Goal: Task Accomplishment & Management: Check status

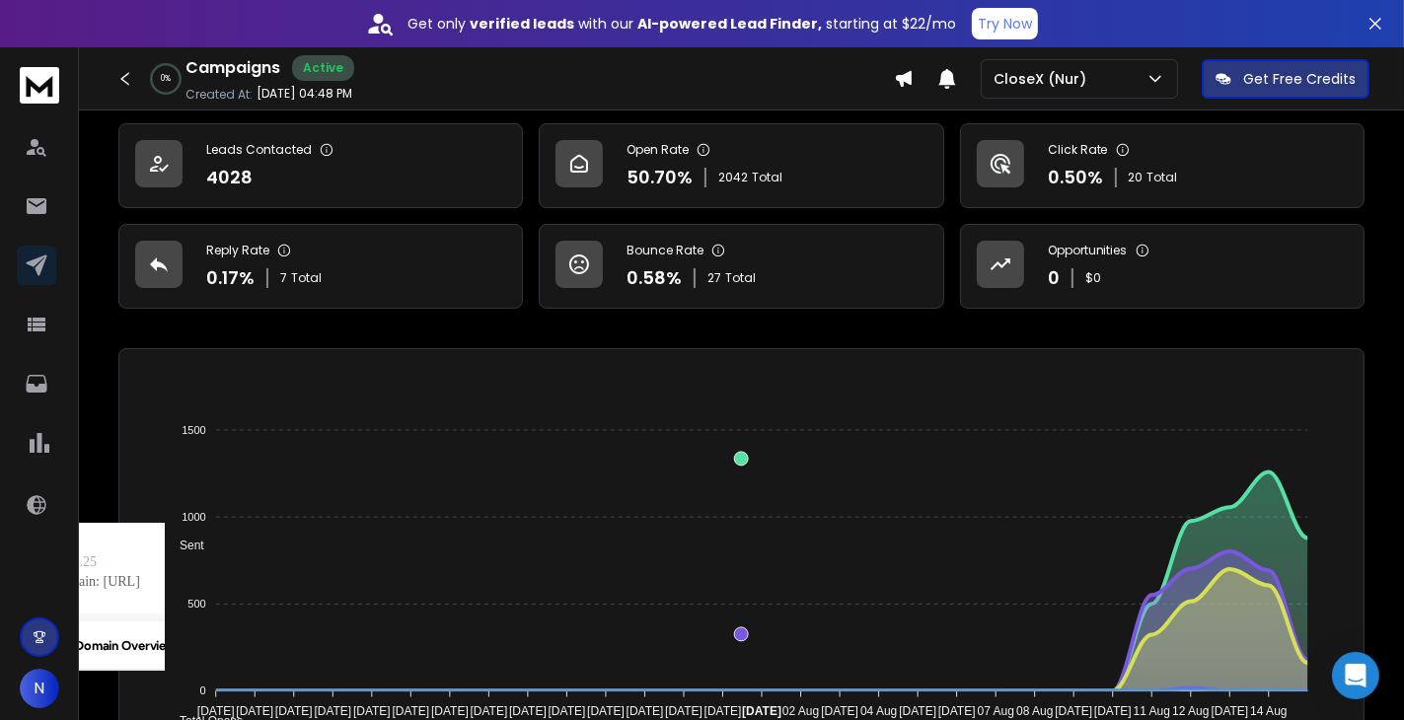
scroll to position [197, 0]
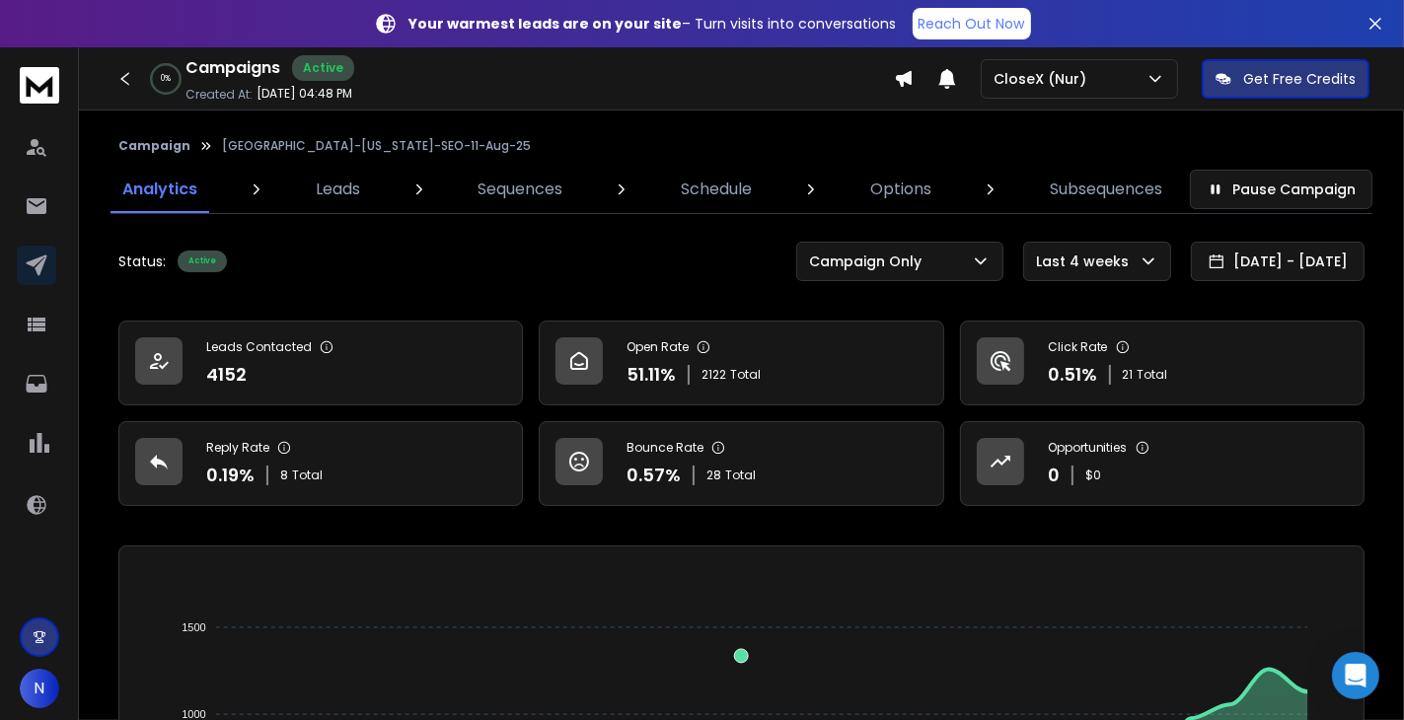
click at [594, 110] on div "0 % Campaigns Active Created At: Aug 07, 2025, 04:48 PM CloseX (Nur) Get Free C…" at bounding box center [702, 78] width 1404 height 63
click at [34, 379] on icon at bounding box center [37, 384] width 24 height 24
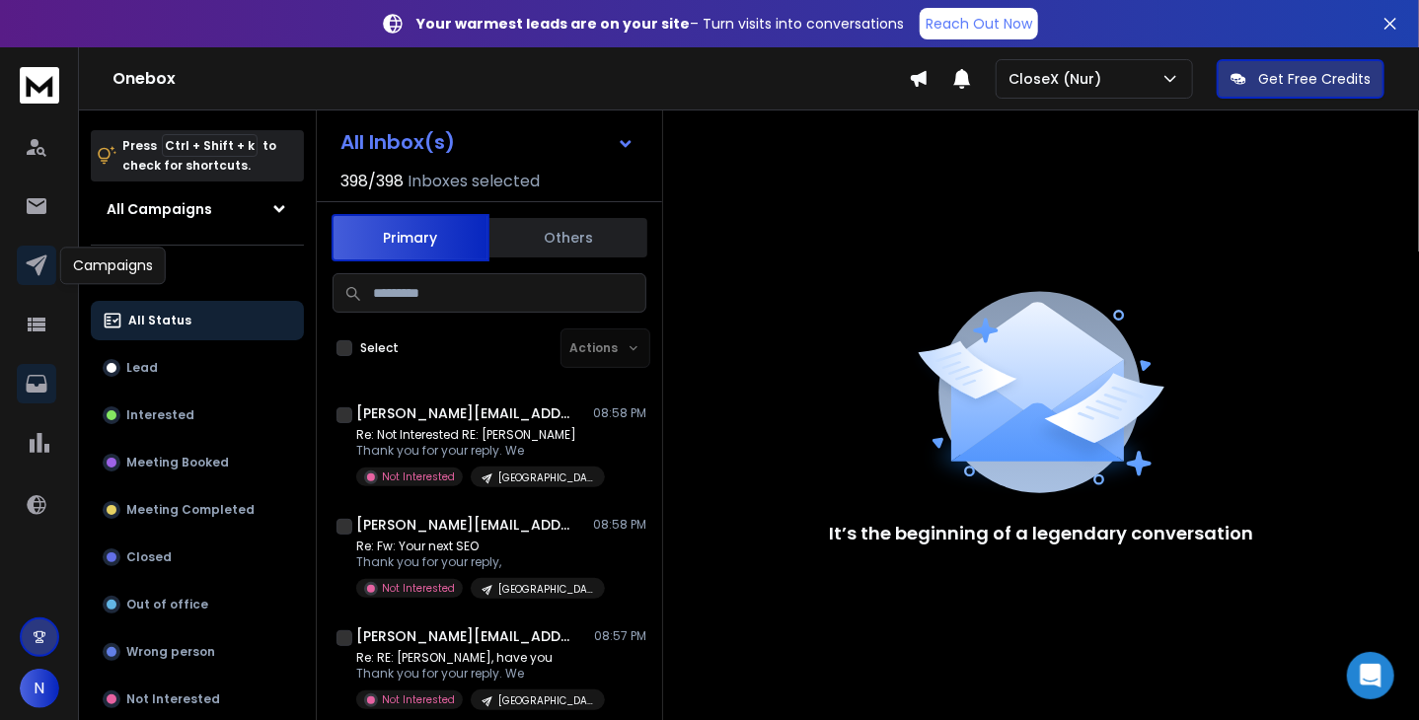
click at [32, 266] on icon at bounding box center [37, 266] width 24 height 24
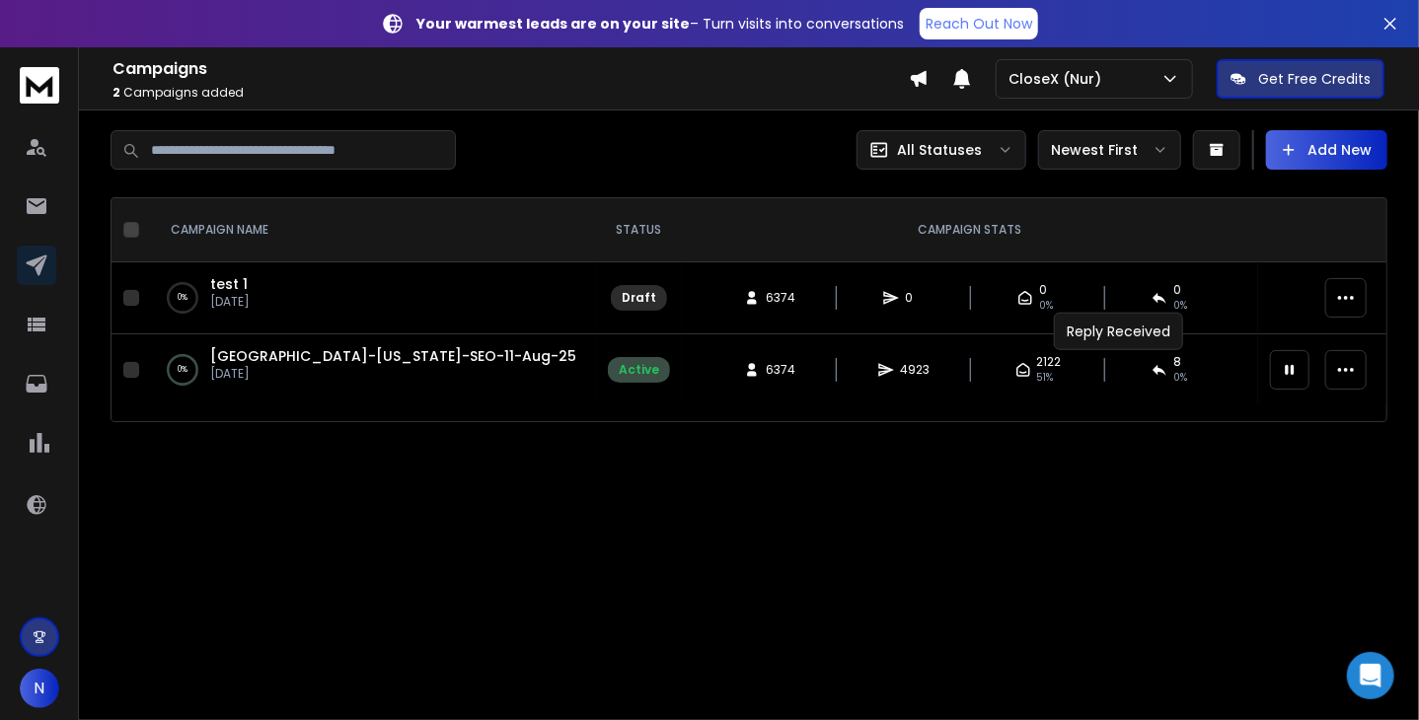
click at [1151, 373] on icon at bounding box center [1160, 370] width 18 height 18
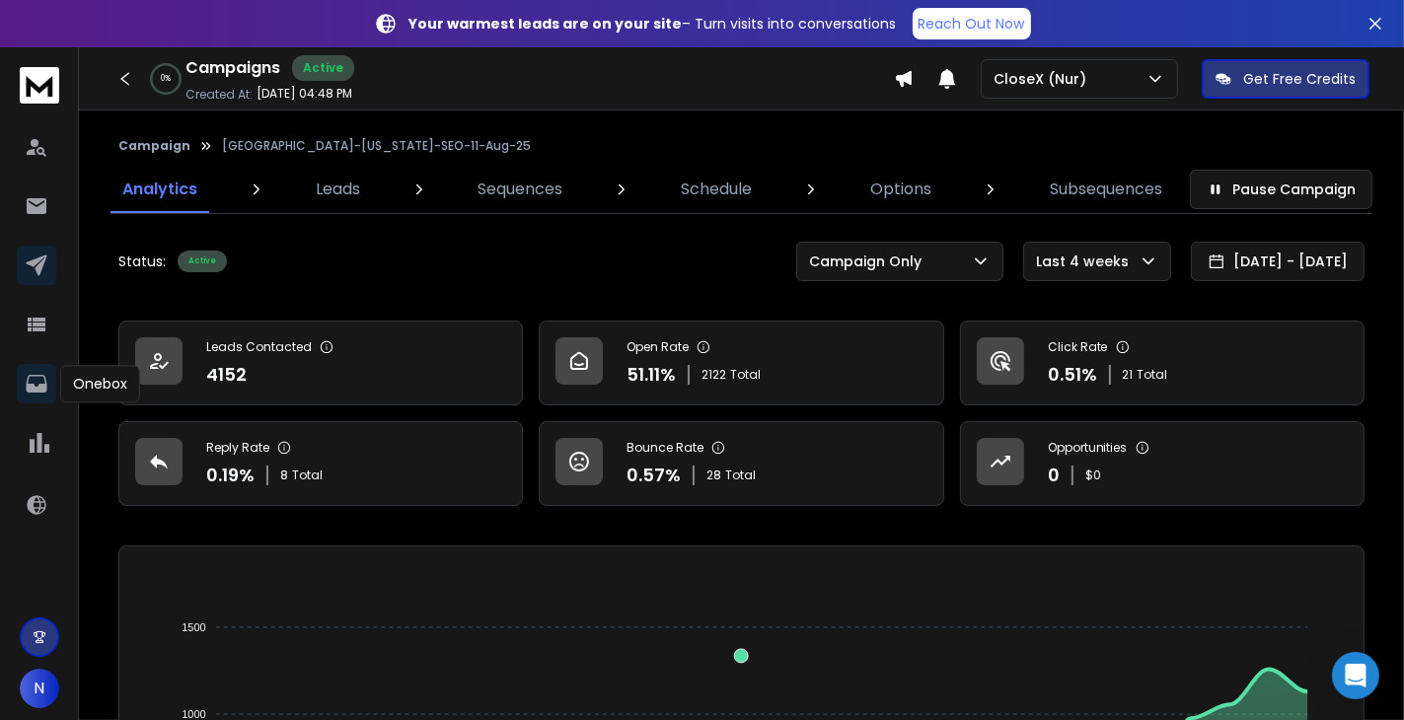
click at [33, 390] on icon at bounding box center [36, 384] width 21 height 18
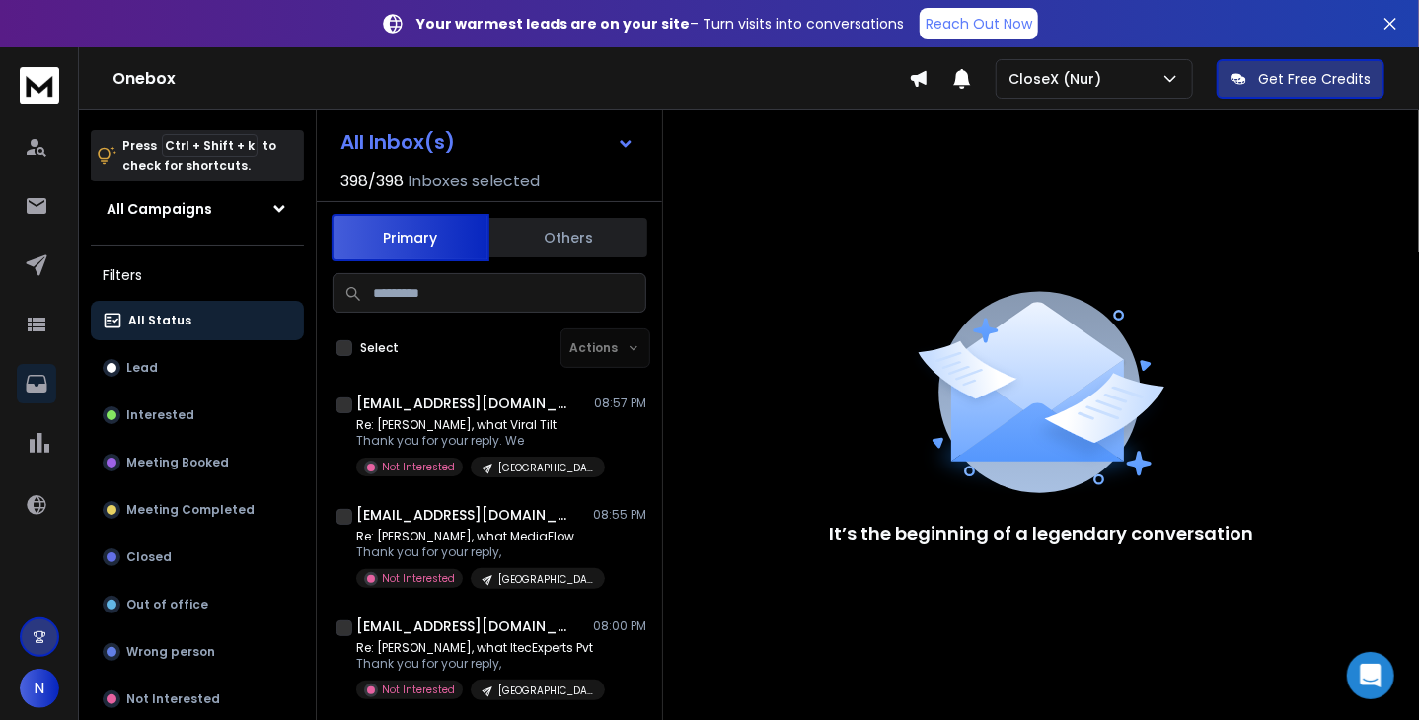
scroll to position [110, 0]
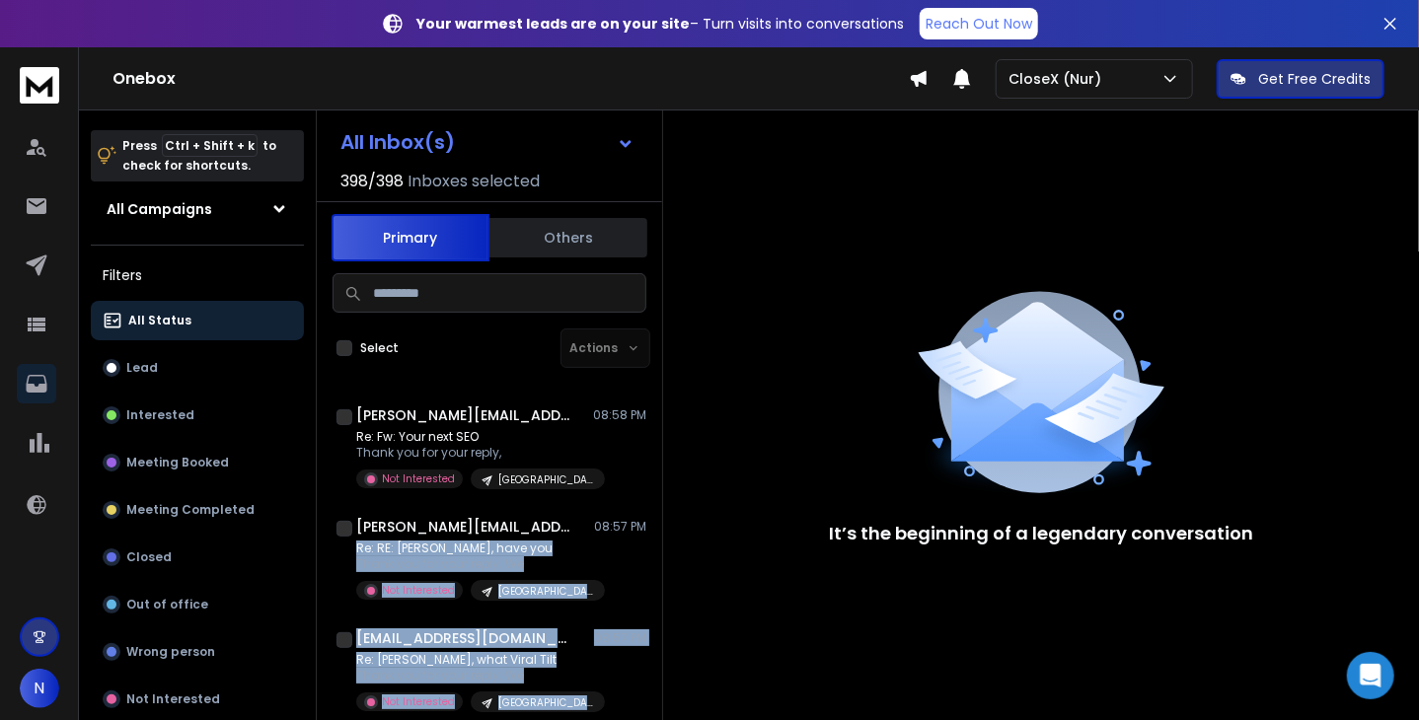
drag, startPoint x: 641, startPoint y: 491, endPoint x: 674, endPoint y: 412, distance: 85.4
click at [674, 412] on div "All Inbox(s) 398 / 398 Inboxes selected Primary Others Select Actions bob.hodgk…" at bounding box center [867, 471] width 1103 height 720
click at [674, 405] on div "It’s the beginning of a legendary conversation" at bounding box center [1041, 417] width 756 height 613
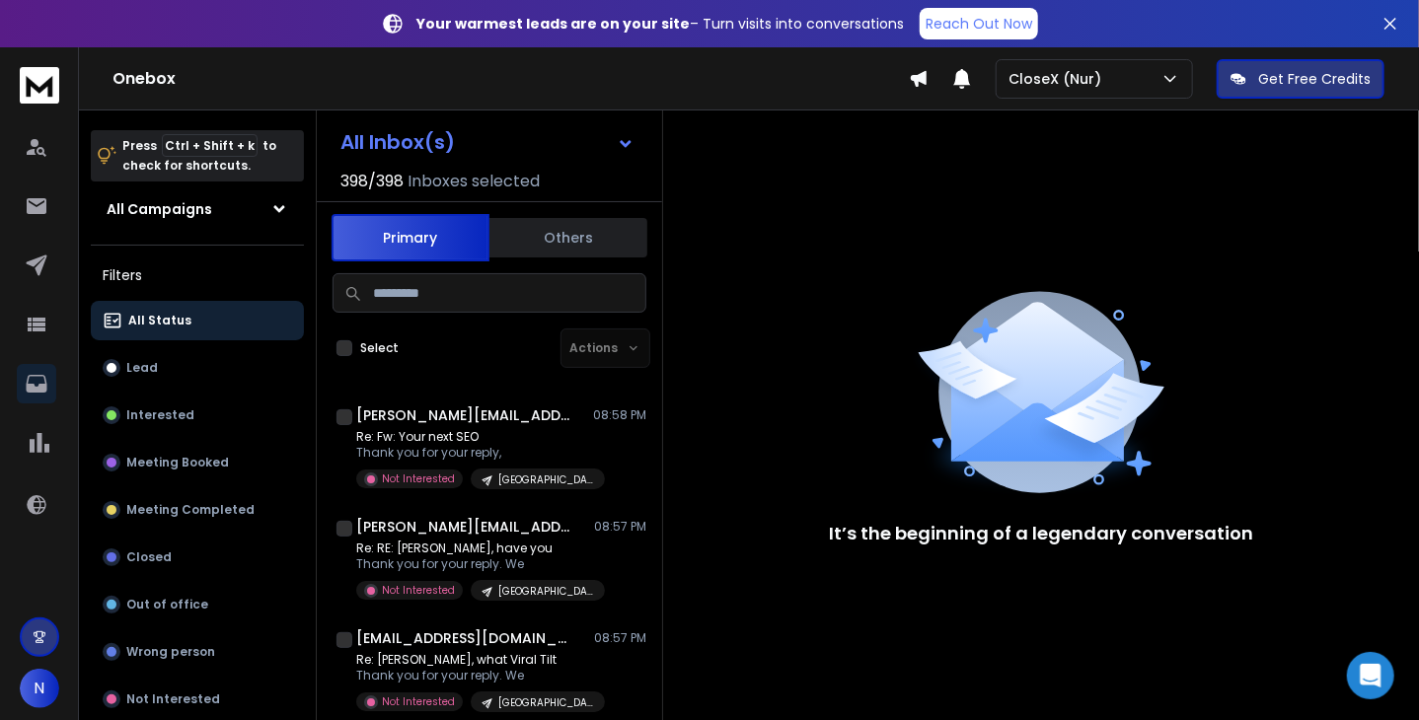
click at [674, 405] on div "It’s the beginning of a legendary conversation" at bounding box center [1041, 417] width 756 height 613
click at [29, 257] on icon at bounding box center [37, 266] width 24 height 24
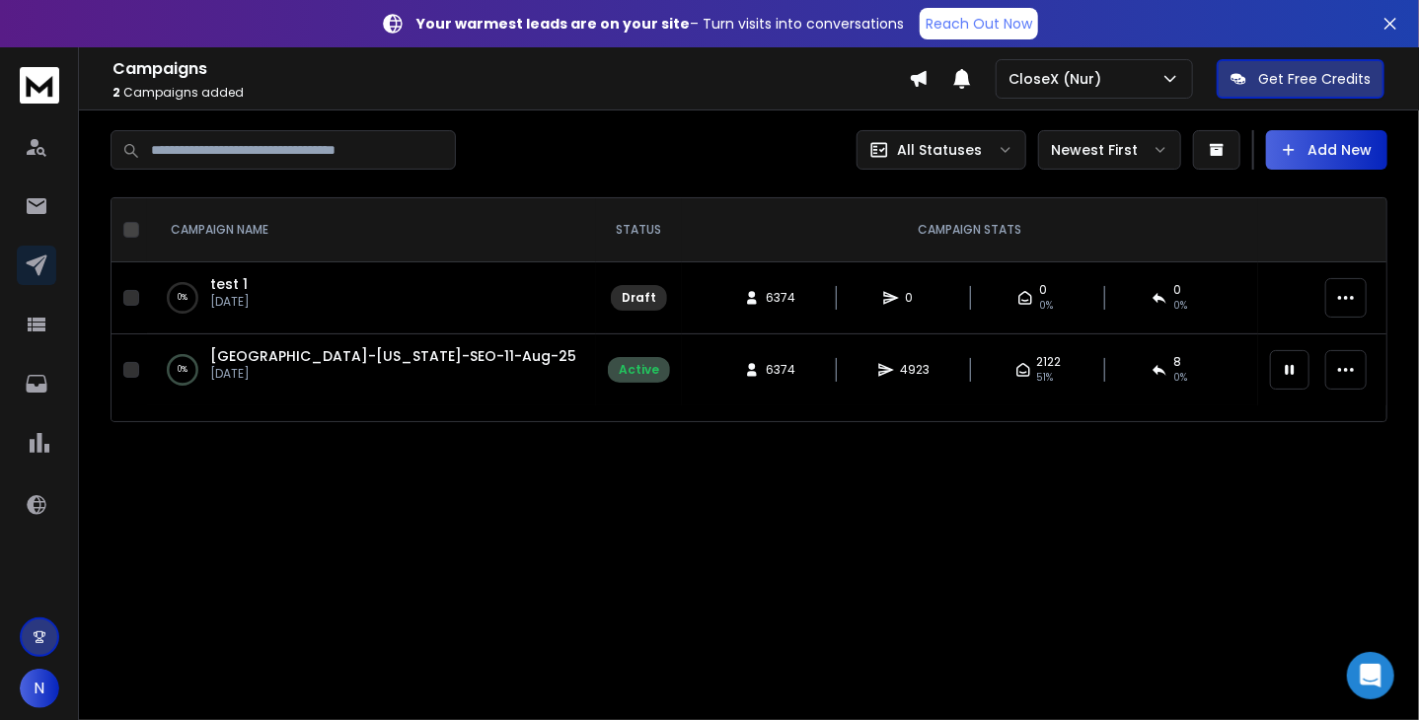
click at [312, 352] on span "[GEOGRAPHIC_DATA]-[US_STATE]-SEO-11-Aug-25" at bounding box center [393, 356] width 366 height 20
click at [443, 344] on td "0 % USA-California-SEO-11-Aug-25 8 days ago" at bounding box center [371, 371] width 449 height 72
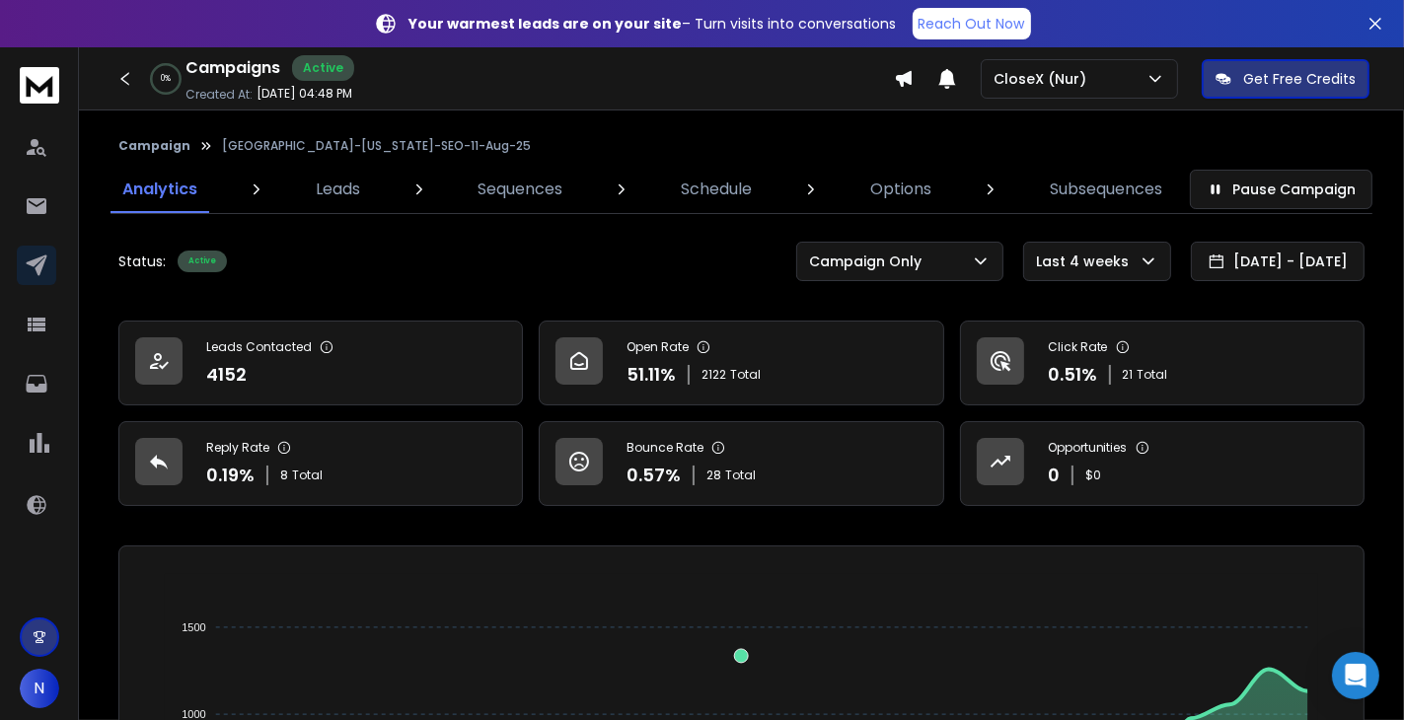
click at [710, 97] on div "0 % Campaigns Active Created At: Aug 07, 2025, 04:48 PM CloseX (Nur) Get Free C…" at bounding box center [702, 78] width 1404 height 63
click at [1056, 345] on p "Click Rate" at bounding box center [1078, 347] width 60 height 16
